Goal: Navigation & Orientation: Find specific page/section

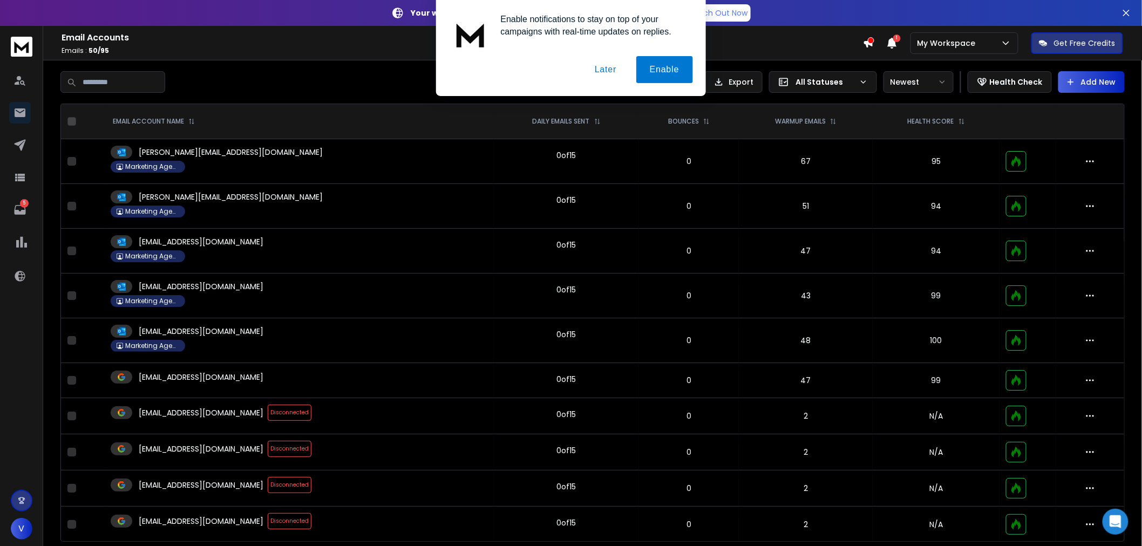
click at [606, 67] on button "Later" at bounding box center [605, 69] width 49 height 27
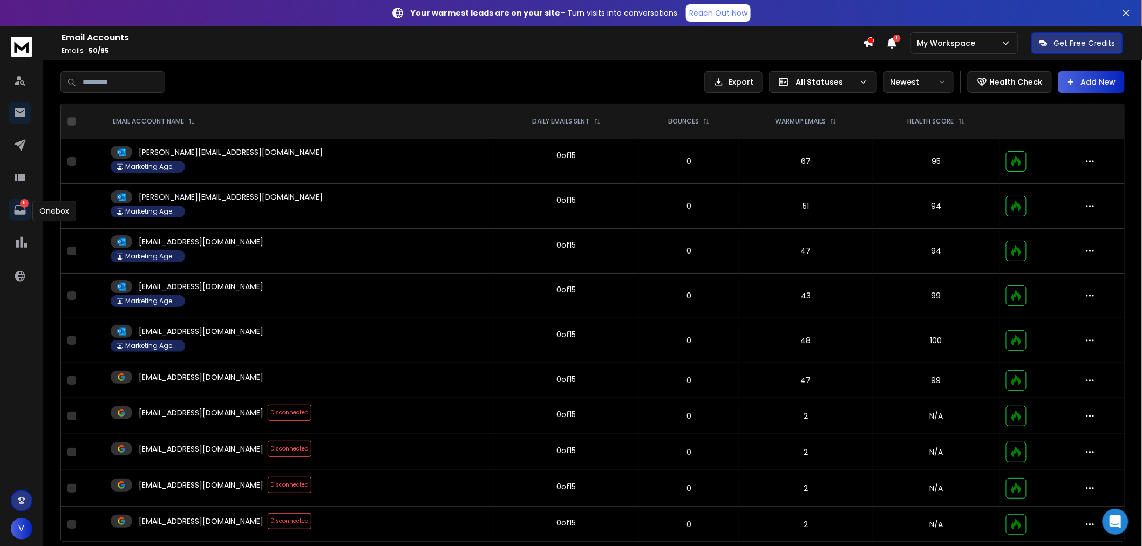
click at [19, 220] on link "5" at bounding box center [20, 210] width 22 height 22
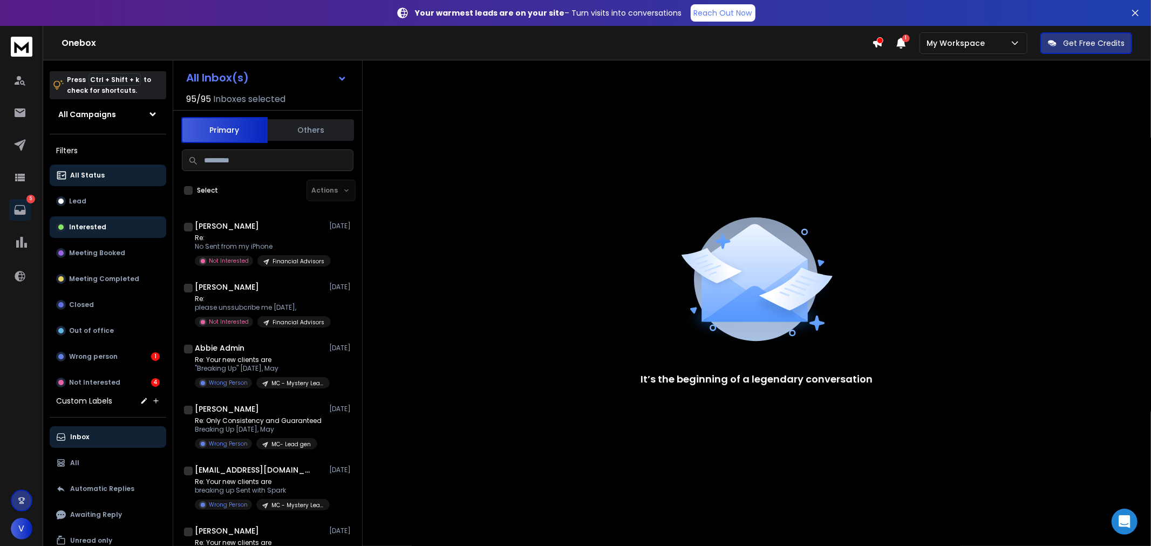
click at [95, 227] on p "Interested" at bounding box center [87, 227] width 37 height 9
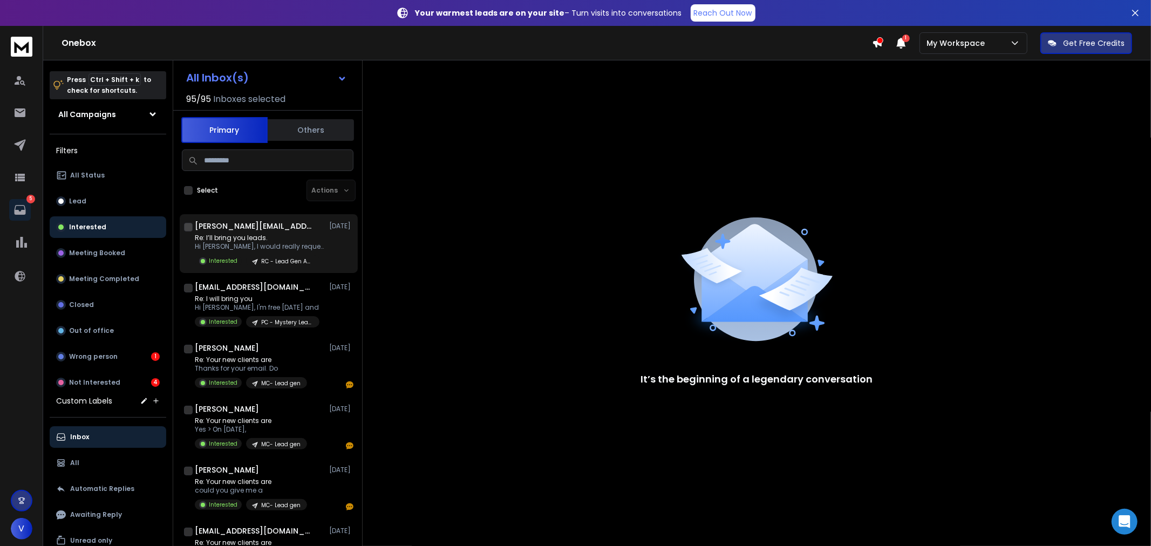
click at [237, 242] on p "Hi [PERSON_NAME], I would really request" at bounding box center [260, 246] width 130 height 9
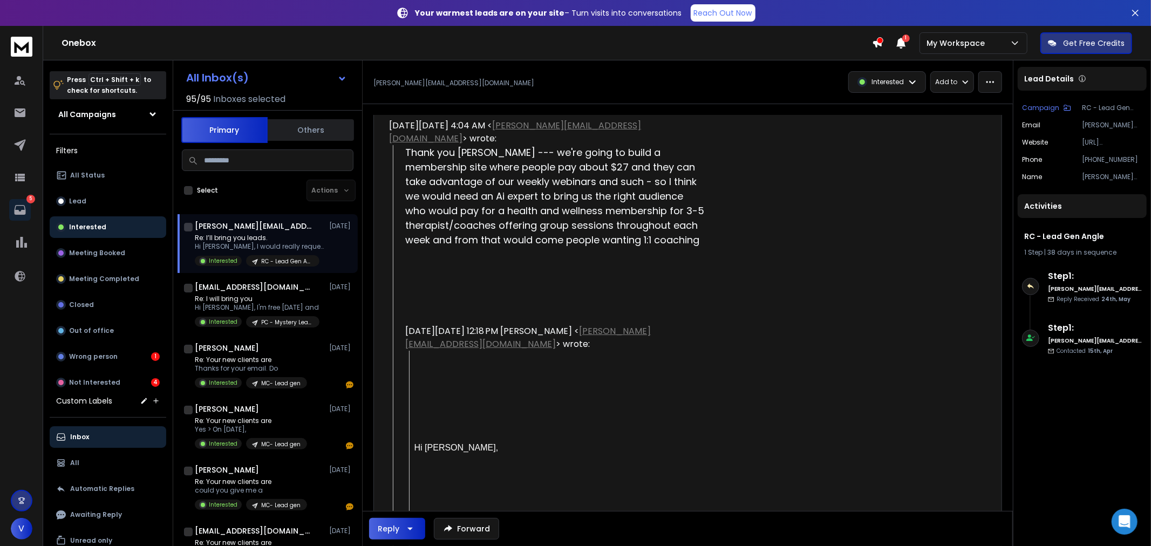
scroll to position [360, 0]
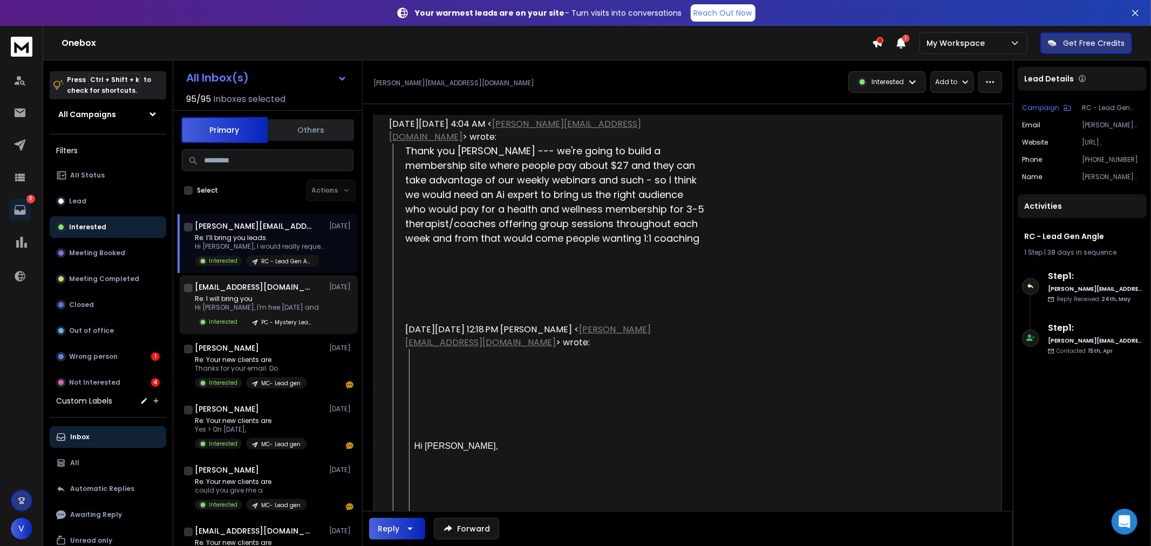
click at [252, 301] on p "Re: I will bring you" at bounding box center [257, 299] width 125 height 9
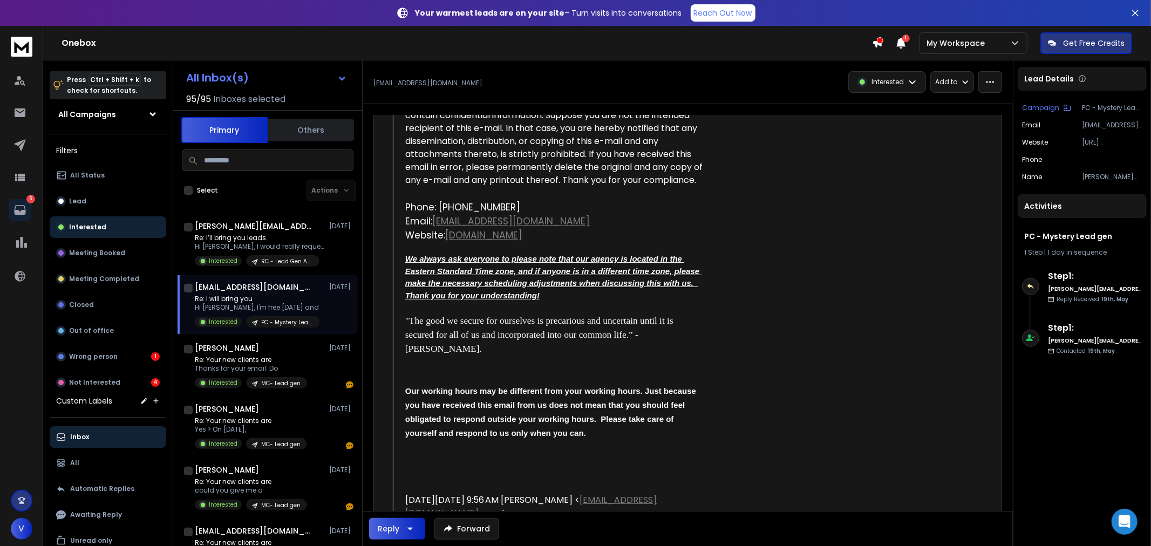
scroll to position [544, 0]
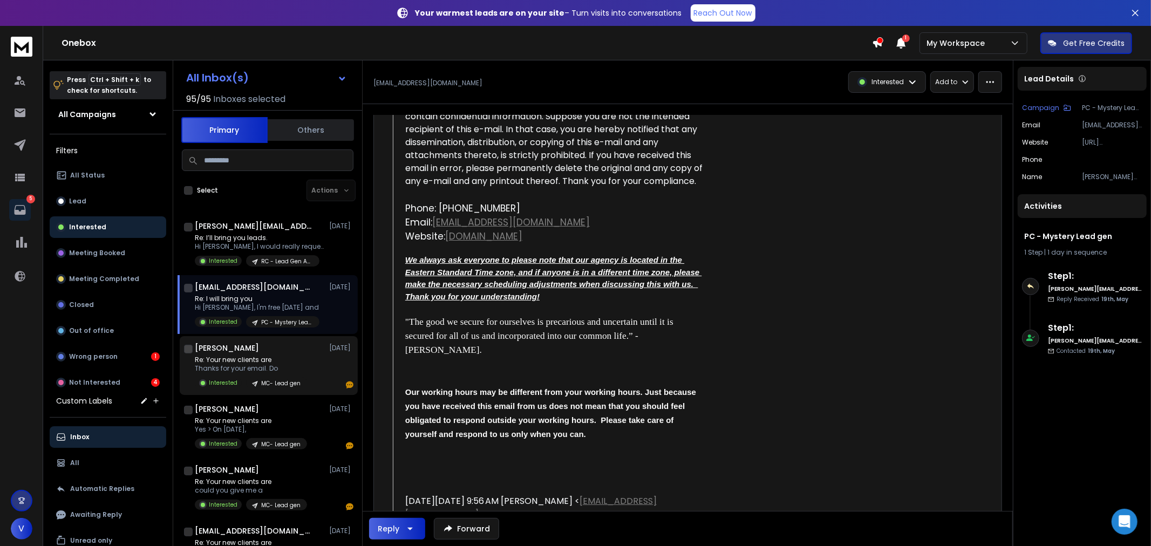
click at [231, 379] on p "Interested" at bounding box center [223, 383] width 29 height 8
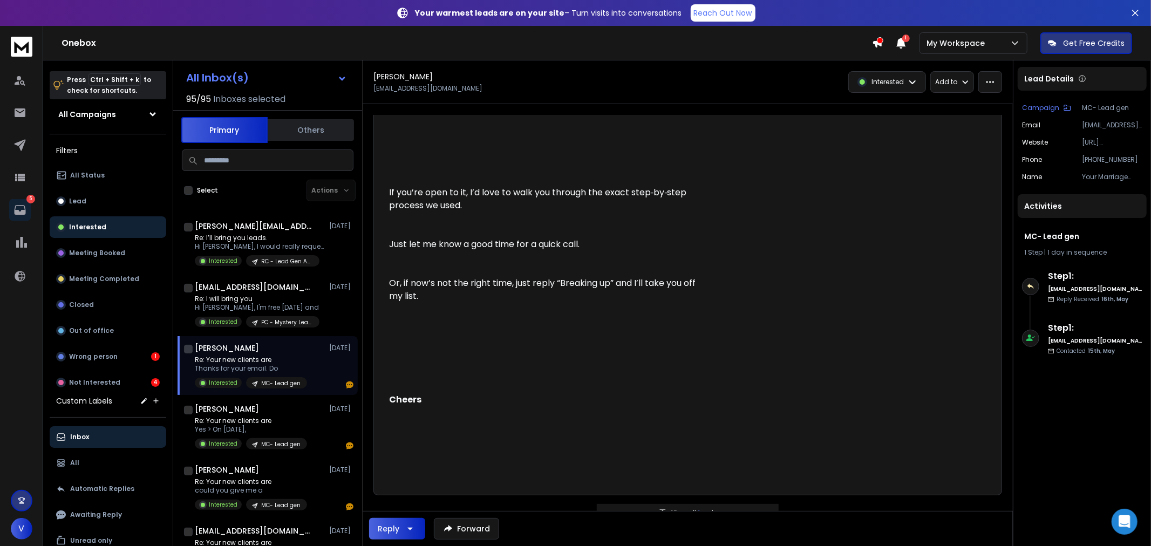
scroll to position [819, 0]
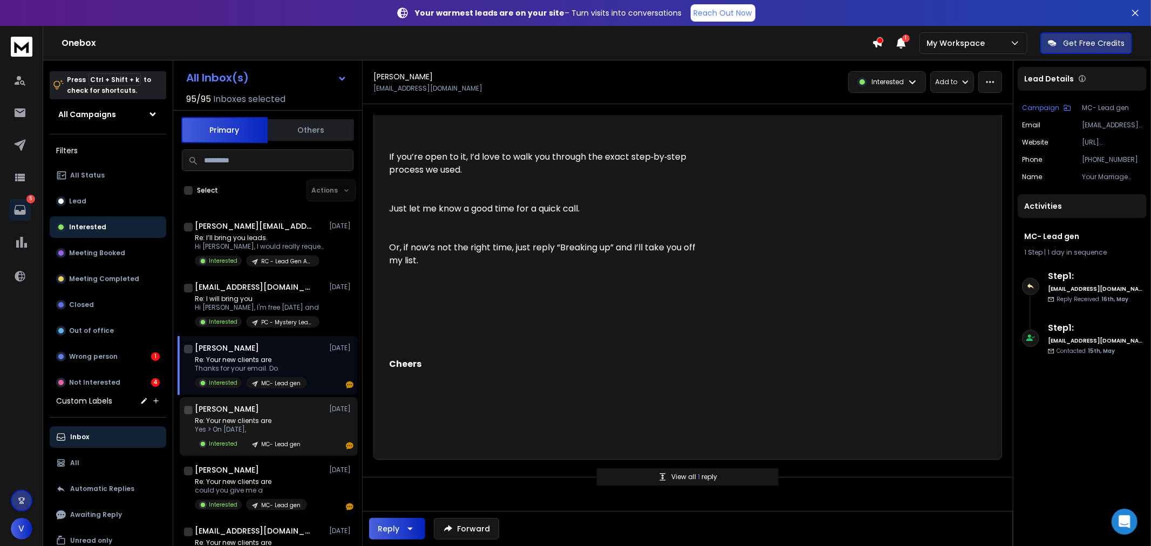
click at [230, 441] on p "Interested" at bounding box center [223, 444] width 29 height 8
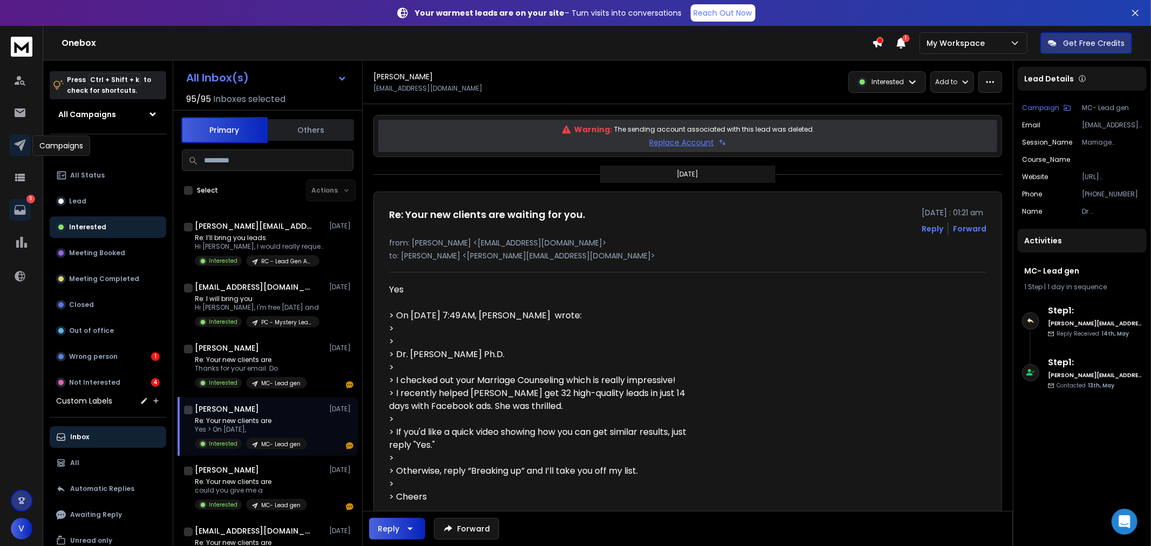
click at [18, 146] on icon at bounding box center [19, 144] width 11 height 11
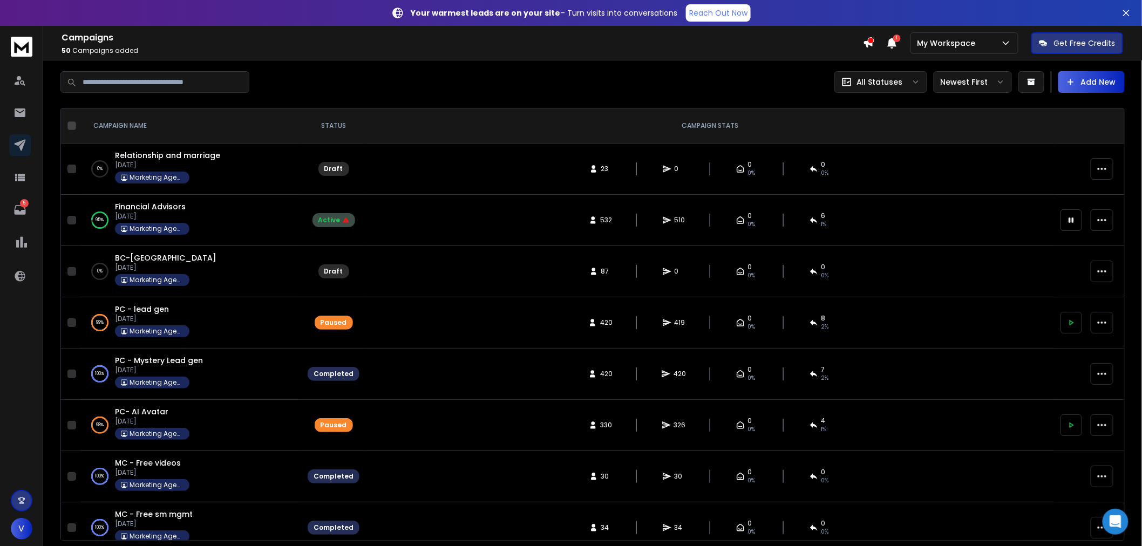
click at [238, 223] on div "95 % Financial Advisors [DATE] Marketing Agency" at bounding box center [190, 220] width 199 height 38
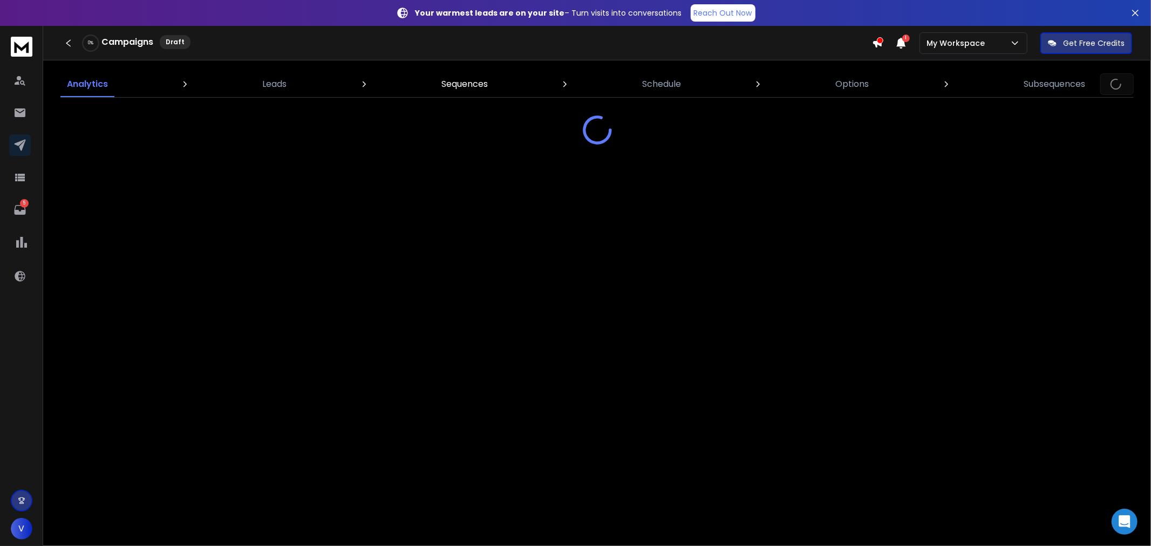
click at [477, 88] on p "Sequences" at bounding box center [465, 84] width 46 height 13
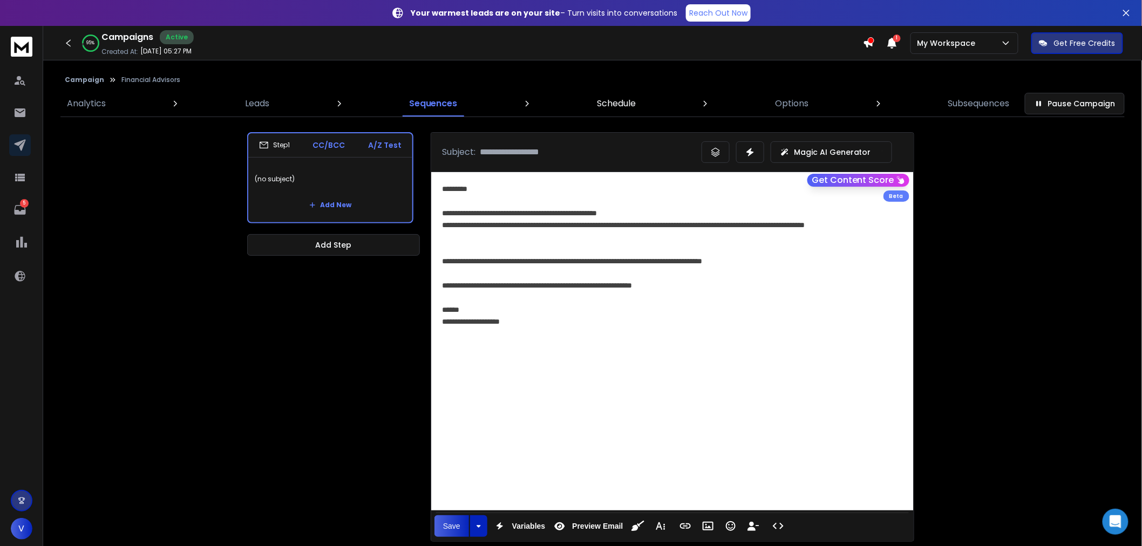
click at [616, 97] on p "Schedule" at bounding box center [616, 103] width 39 height 13
